Goal: Task Accomplishment & Management: Manage account settings

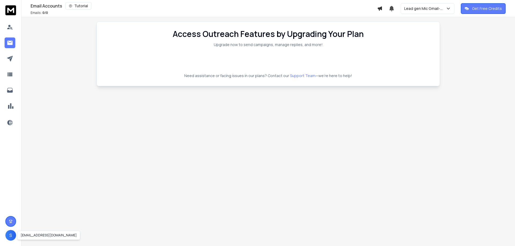
click at [11, 232] on span "S" at bounding box center [10, 235] width 11 height 11
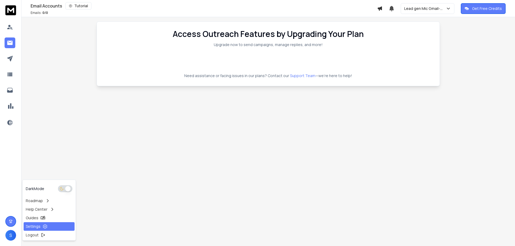
click at [45, 226] on icon at bounding box center [45, 226] width 5 height 5
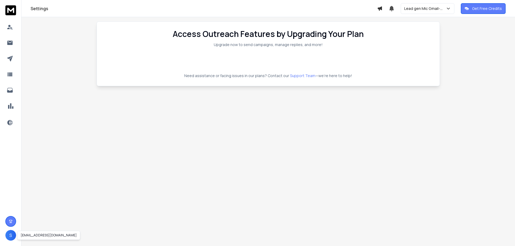
click at [9, 235] on span "S" at bounding box center [10, 235] width 11 height 11
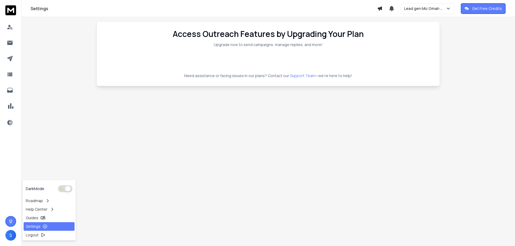
click at [38, 225] on p "Settings" at bounding box center [33, 226] width 15 height 5
click at [309, 76] on button "Support Team" at bounding box center [302, 75] width 25 height 5
click at [302, 75] on button "Support Team" at bounding box center [302, 75] width 25 height 5
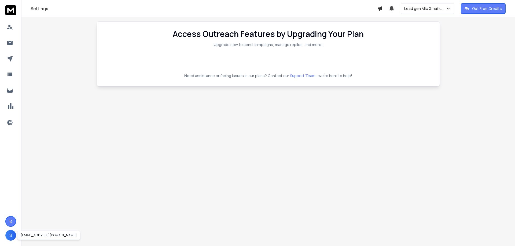
click at [9, 234] on span "S" at bounding box center [10, 235] width 11 height 11
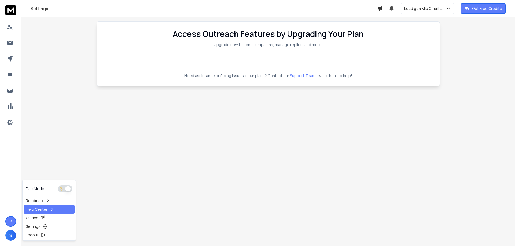
click at [48, 212] on link "Help Center" at bounding box center [49, 209] width 51 height 9
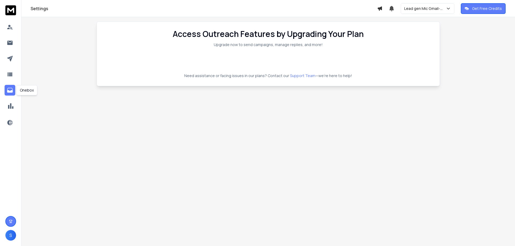
click at [8, 89] on icon at bounding box center [10, 90] width 6 height 6
click at [14, 233] on span "S" at bounding box center [10, 235] width 11 height 11
click at [13, 220] on link at bounding box center [10, 221] width 11 height 11
click at [13, 108] on icon at bounding box center [10, 105] width 5 height 5
click at [445, 8] on p "Lead gen Mic Gmail-110" at bounding box center [425, 8] width 42 height 5
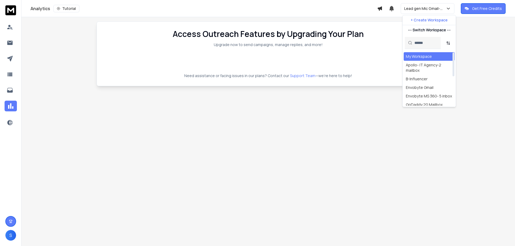
click at [418, 56] on div "My Workspace" at bounding box center [418, 56] width 26 height 5
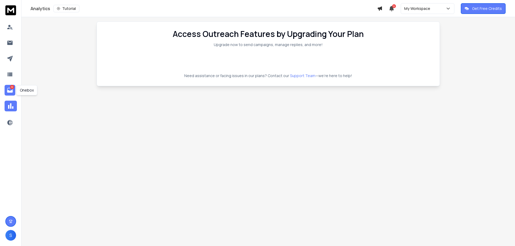
click at [7, 89] on icon at bounding box center [10, 90] width 6 height 6
click at [392, 9] on icon at bounding box center [391, 8] width 5 height 5
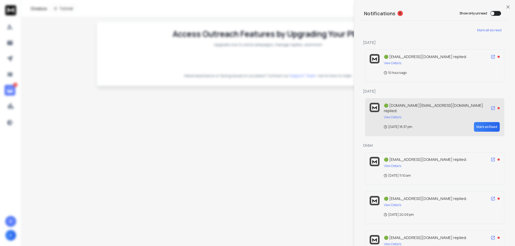
click at [491, 106] on icon at bounding box center [492, 108] width 5 height 5
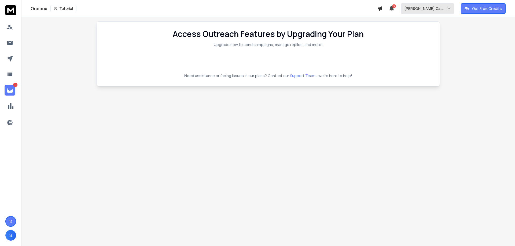
click at [443, 12] on button "Hassan Fardin Camp- 1" at bounding box center [427, 8] width 54 height 11
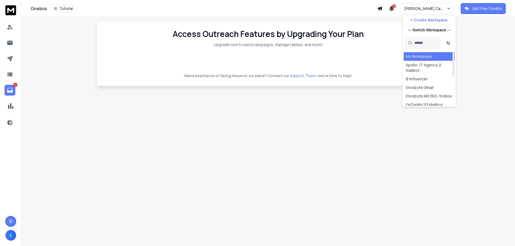
click at [419, 55] on div "My Workspace" at bounding box center [418, 56] width 26 height 5
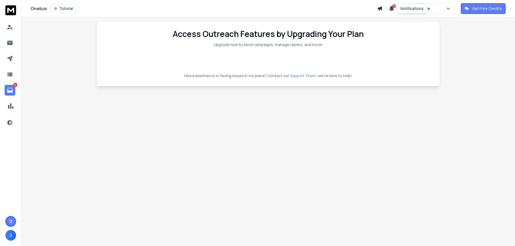
click at [394, 6] on span "6" at bounding box center [394, 6] width 4 height 4
click at [392, 9] on icon at bounding box center [391, 8] width 5 height 5
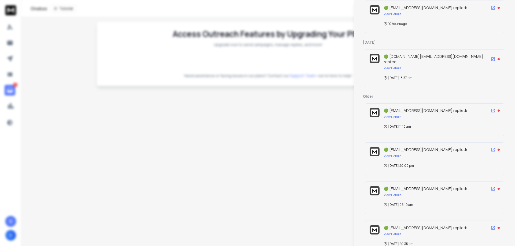
scroll to position [107, 0]
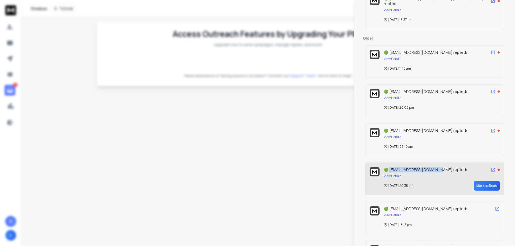
drag, startPoint x: 437, startPoint y: 165, endPoint x: 390, endPoint y: 166, distance: 47.4
click at [390, 167] on span "🟢 [EMAIL_ADDRESS][DOMAIN_NAME] replied:" at bounding box center [425, 169] width 83 height 5
click at [417, 167] on span "🟢 [EMAIL_ADDRESS][DOMAIN_NAME] replied:" at bounding box center [425, 169] width 83 height 5
drag, startPoint x: 416, startPoint y: 165, endPoint x: 386, endPoint y: 165, distance: 29.8
click at [386, 167] on span "🟢 [EMAIL_ADDRESS][DOMAIN_NAME] replied:" at bounding box center [425, 169] width 83 height 5
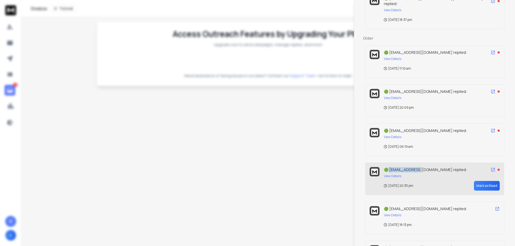
copy span "technicalswype@"
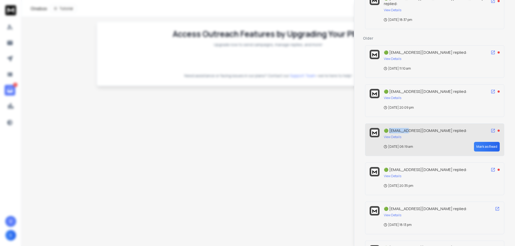
drag, startPoint x: 409, startPoint y: 126, endPoint x: 390, endPoint y: 126, distance: 19.3
click at [390, 128] on span "🟢 [EMAIL_ADDRESS][DOMAIN_NAME] replied:" at bounding box center [425, 130] width 83 height 5
copy span "bub54958@"
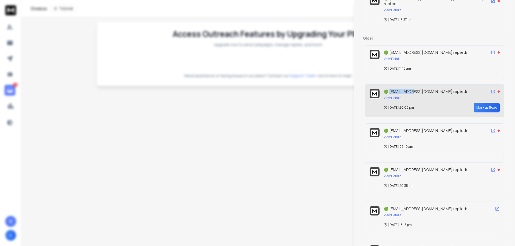
drag, startPoint x: 411, startPoint y: 85, endPoint x: 390, endPoint y: 85, distance: 20.1
click at [390, 89] on span "🟢 [EMAIL_ADDRESS][DOMAIN_NAME] replied:" at bounding box center [425, 91] width 83 height 5
copy span "dlichu2011@"
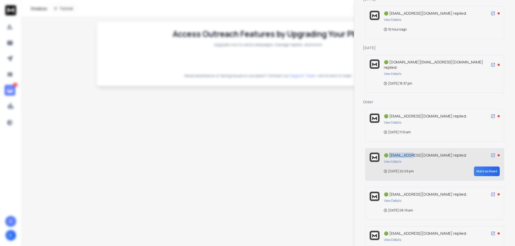
scroll to position [27, 0]
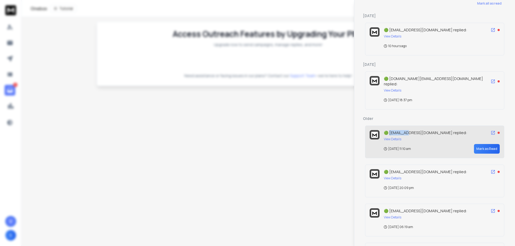
drag, startPoint x: 407, startPoint y: 126, endPoint x: 390, endPoint y: 129, distance: 17.4
click at [390, 130] on span "🟢 [EMAIL_ADDRESS][DOMAIN_NAME] replied:" at bounding box center [425, 132] width 83 height 5
copy span "ajonsami@"
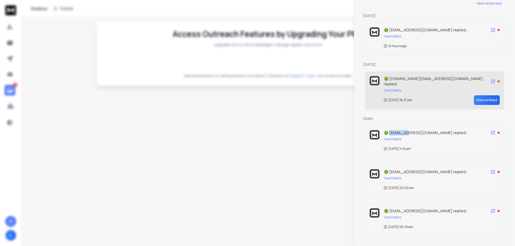
scroll to position [0, 0]
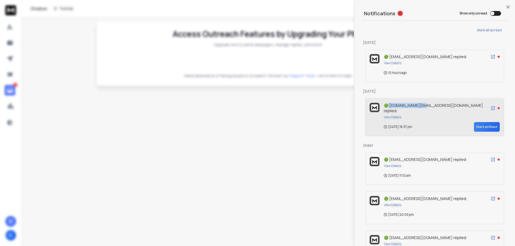
drag, startPoint x: 418, startPoint y: 105, endPoint x: 389, endPoint y: 105, distance: 29.2
click at [389, 105] on span "🟢 [DOMAIN_NAME][EMAIL_ADDRESS][DOMAIN_NAME] replied:" at bounding box center [433, 108] width 99 height 10
copy span "[DOMAIN_NAME]@"
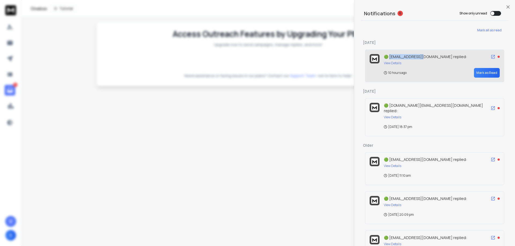
drag, startPoint x: 390, startPoint y: 55, endPoint x: 420, endPoint y: 58, distance: 30.1
click at [420, 58] on span "🟢 [EMAIL_ADDRESS][DOMAIN_NAME] replied:" at bounding box center [425, 56] width 83 height 5
copy span "itarayaseen8448@"
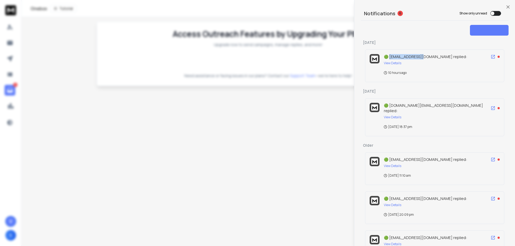
click at [494, 32] on span "Mark all as read" at bounding box center [489, 30] width 24 height 4
